Goal: Communication & Community: Answer question/provide support

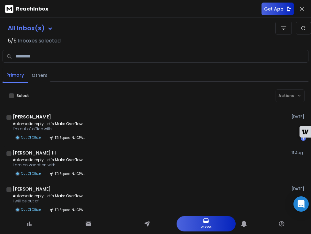
scroll to position [2, 0]
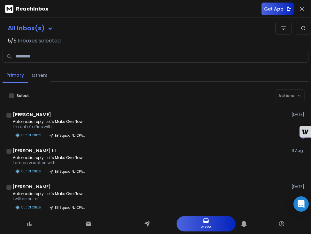
click at [84, 120] on p "Automatic reply: Let’s Make Overflow" at bounding box center [51, 121] width 77 height 5
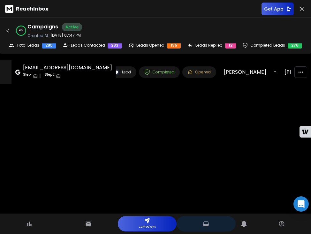
click at [208, 224] on icon at bounding box center [207, 224] width 6 height 5
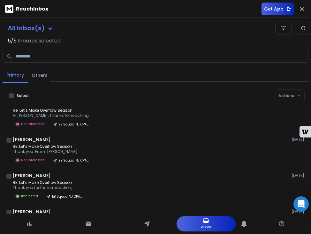
scroll to position [13, 0]
click at [52, 108] on div "Select Actions [PERSON_NAME] 06:25 AM Re: Let’s Make Overflow Season Hi [PERSON…" at bounding box center [156, 184] width 306 height 195
click at [51, 113] on p "Re: Let’s Make Overflow Season" at bounding box center [51, 110] width 77 height 5
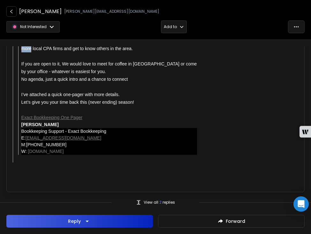
drag, startPoint x: 183, startPoint y: 137, endPoint x: 32, endPoint y: 52, distance: 172.5
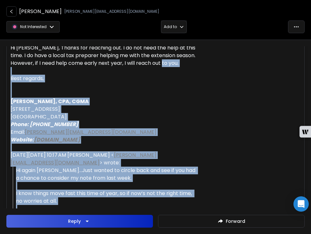
scroll to position [0, 0]
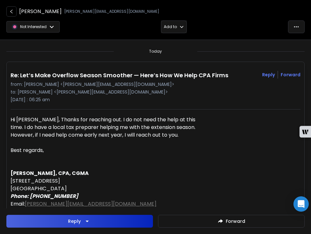
click at [59, 134] on div "Hi [PERSON_NAME], Thanks for reaching out. I do not need the help at this time.…" at bounding box center [104, 127] width 187 height 23
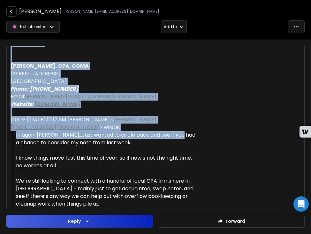
drag, startPoint x: 10, startPoint y: 121, endPoint x: 190, endPoint y: 133, distance: 180.4
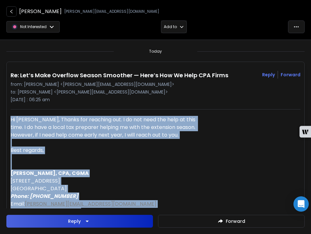
click at [187, 131] on div "Hi [PERSON_NAME], Thanks for reaching out. I do not need the help at this time.…" at bounding box center [104, 127] width 187 height 23
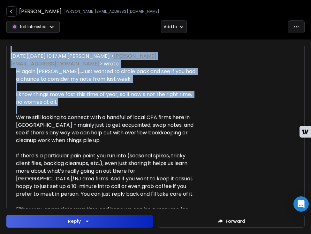
drag, startPoint x: 182, startPoint y: 134, endPoint x: 10, endPoint y: 119, distance: 172.7
click at [10, 118] on div "Re: Let’s Make Overflow Season Smoother — Here’s How We Help CPA Firms [DATE] :…" at bounding box center [155, 226] width 299 height 670
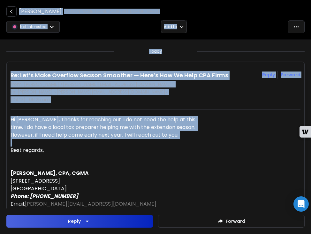
drag, startPoint x: 187, startPoint y: 139, endPoint x: -25, endPoint y: 98, distance: 215.6
click at [0, 98] on html "Get only verified leads with our AI-powered Lead Finder, starting at $22/mo Try…" at bounding box center [155, 117] width 311 height 234
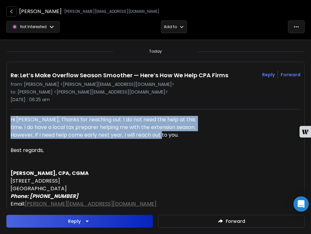
drag, startPoint x: 184, startPoint y: 137, endPoint x: 5, endPoint y: 122, distance: 179.5
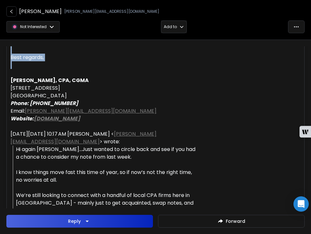
scroll to position [275, 0]
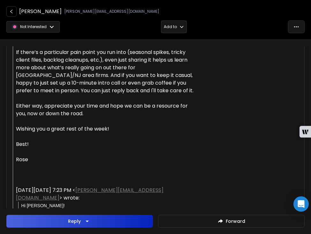
copy div "Hi [PERSON_NAME], Thanks for reaching out. I do not need the help at this time.…"
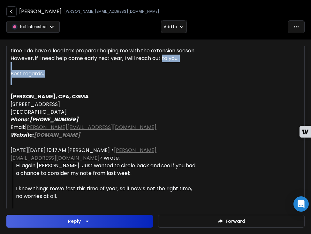
scroll to position [0, 0]
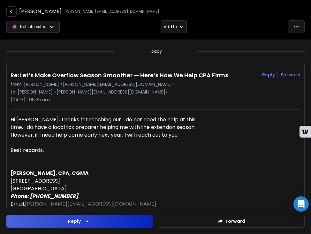
drag, startPoint x: 174, startPoint y: 158, endPoint x: 176, endPoint y: 138, distance: 19.6
click at [174, 158] on div at bounding box center [104, 158] width 187 height 8
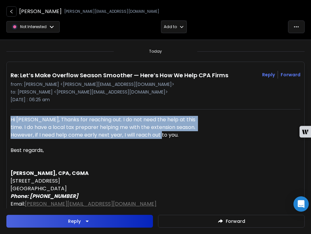
drag, startPoint x: 184, startPoint y: 137, endPoint x: 7, endPoint y: 120, distance: 177.3
copy div "Hi [PERSON_NAME], Thanks for reaching out. I do not need the help at this time.…"
